Goal: Task Accomplishment & Management: Manage account settings

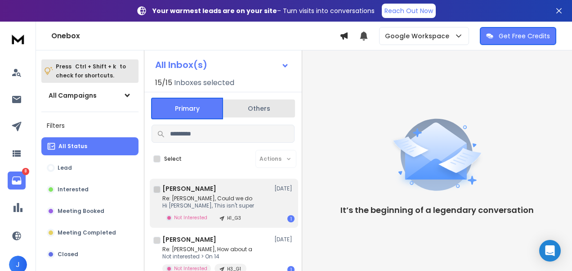
click at [248, 214] on div "Re: [PERSON_NAME], Could we do Hi [PERSON_NAME], This isn't super Not Intereste…" at bounding box center [228, 208] width 132 height 27
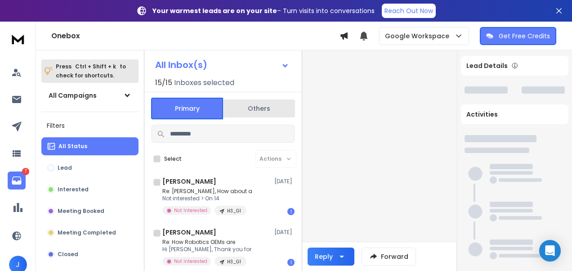
scroll to position [58, 0]
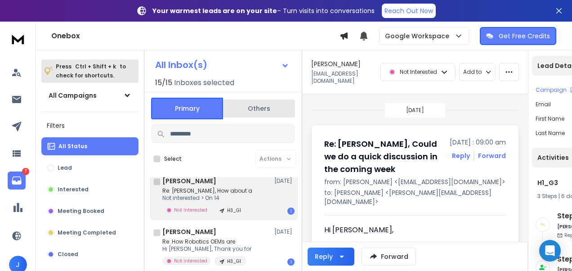
click at [257, 189] on div "Re: [PERSON_NAME], How about a Not interested > On 14 Not Interested H3_G1 1" at bounding box center [228, 200] width 132 height 27
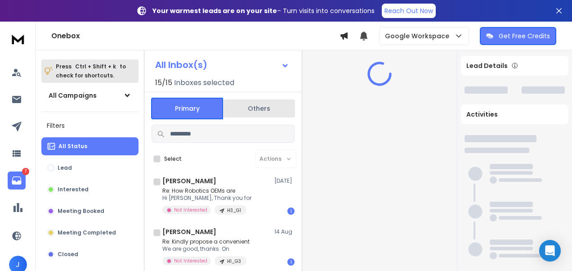
scroll to position [116, 0]
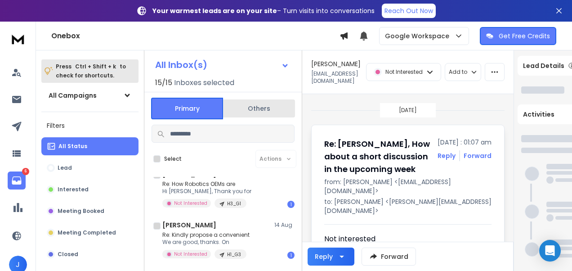
click at [257, 189] on div "Re: How Robotics OEMs are Hi [PERSON_NAME], Thank you for Not Interested H3_G1 1" at bounding box center [228, 193] width 132 height 27
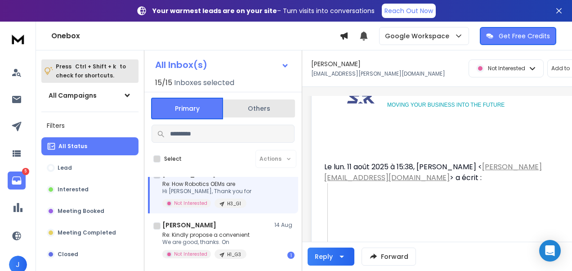
scroll to position [272, 0]
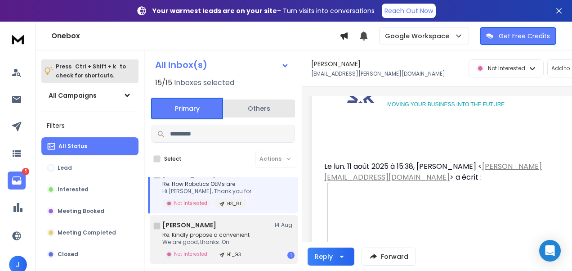
click at [225, 224] on div "[PERSON_NAME] [DATE]" at bounding box center [228, 224] width 132 height 9
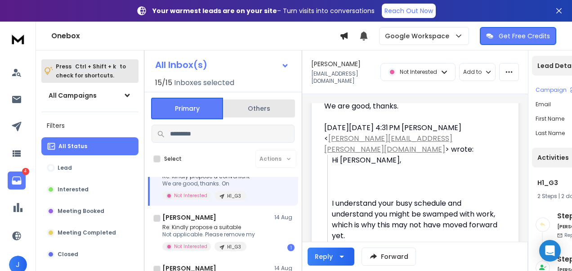
scroll to position [126, 0]
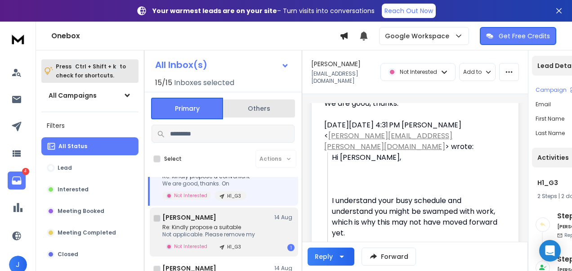
click at [232, 228] on p "Re: Kindly propose a suitable" at bounding box center [208, 226] width 93 height 7
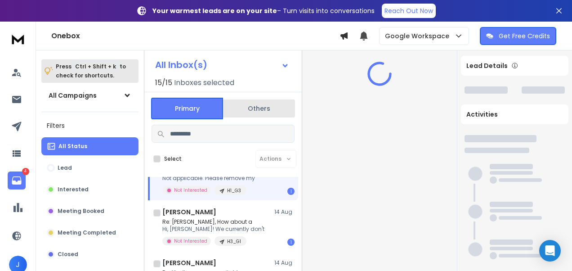
scroll to position [233, 0]
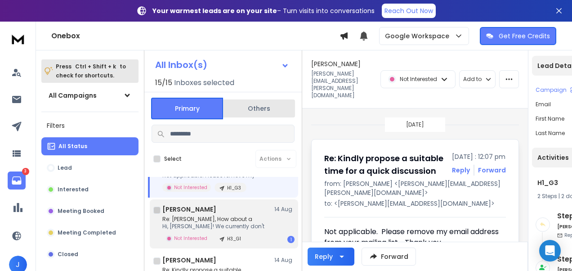
click at [247, 213] on div "[PERSON_NAME] [DATE]" at bounding box center [228, 209] width 132 height 9
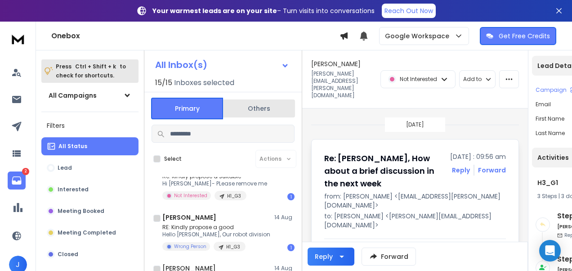
scroll to position [326, 0]
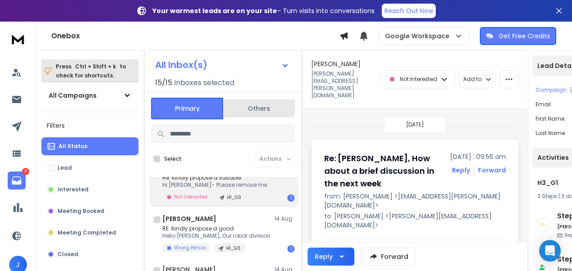
click at [239, 194] on div "H1_G3" at bounding box center [230, 196] width 32 height 9
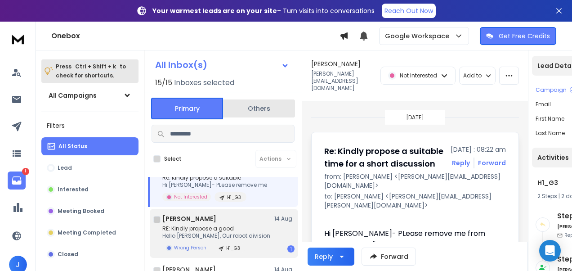
click at [267, 234] on div "RE: Kindly propose a good Hello [PERSON_NAME], Our robot division Wrong Person …" at bounding box center [228, 238] width 132 height 27
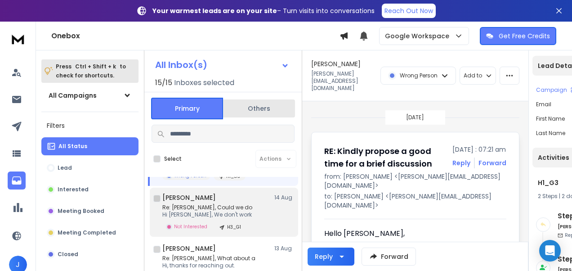
scroll to position [398, 0]
